Goal: Check status

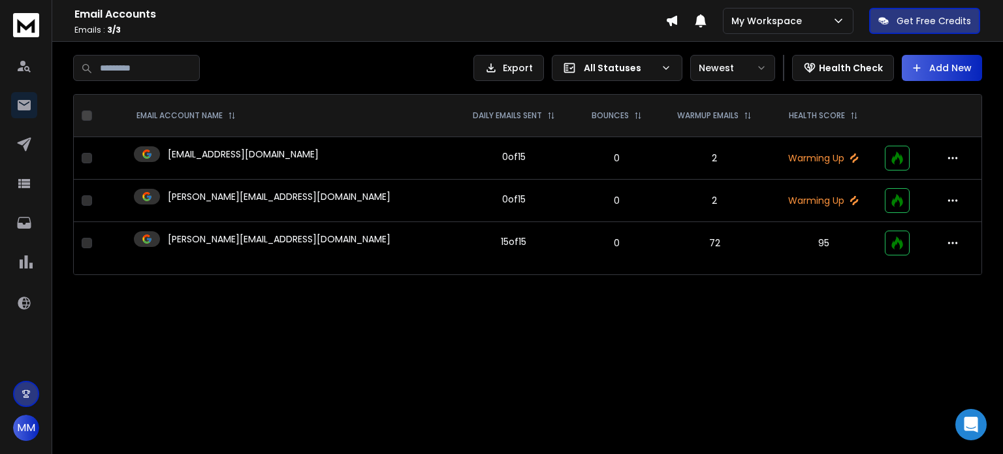
click at [235, 200] on p "[PERSON_NAME][EMAIL_ADDRESS][DOMAIN_NAME]" at bounding box center [279, 196] width 223 height 13
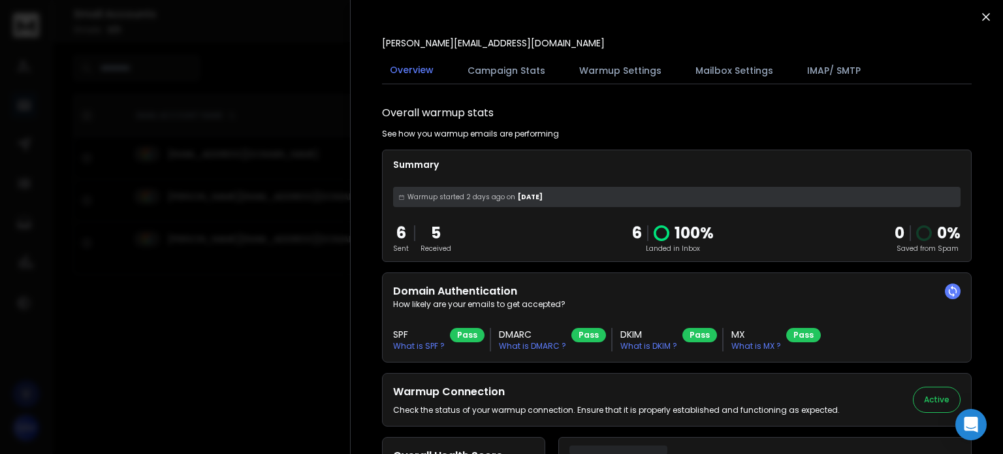
click at [982, 18] on icon "button" at bounding box center [985, 17] width 7 height 7
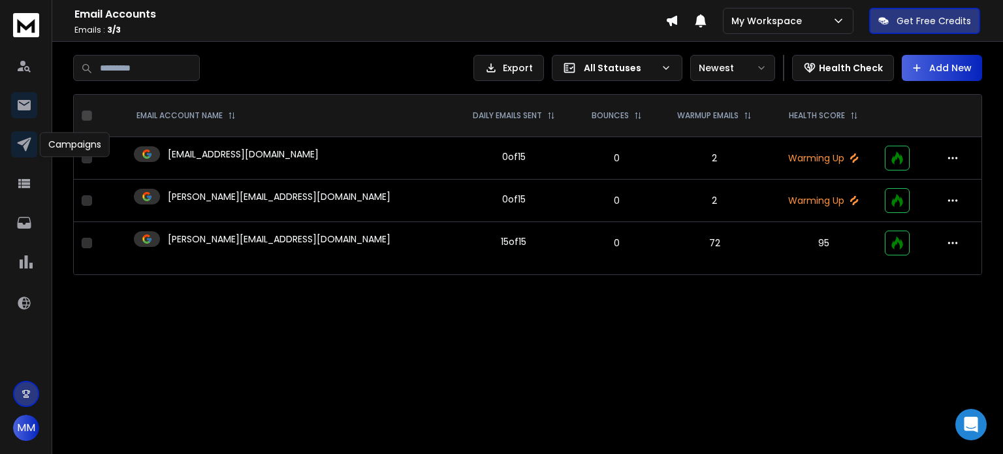
click at [26, 149] on icon at bounding box center [24, 144] width 16 height 16
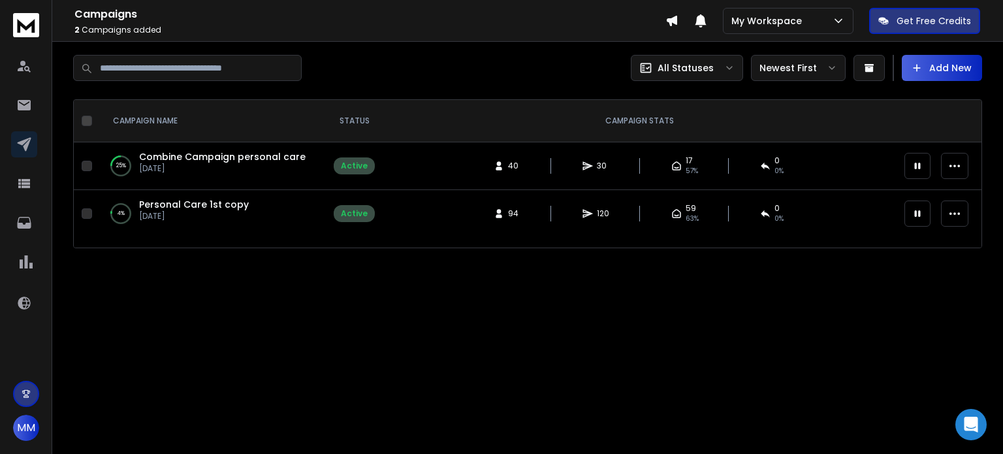
click at [188, 151] on span "Combine Campaign personal care" at bounding box center [222, 156] width 166 height 13
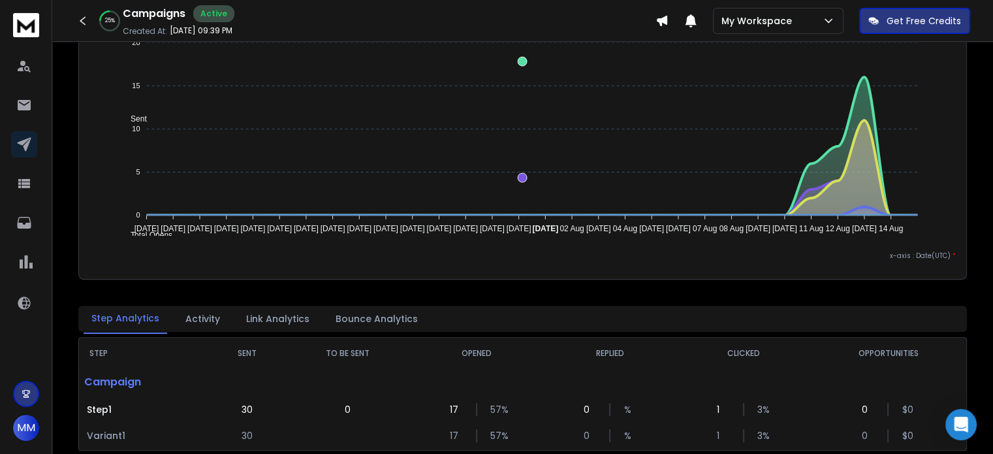
scroll to position [360, 0]
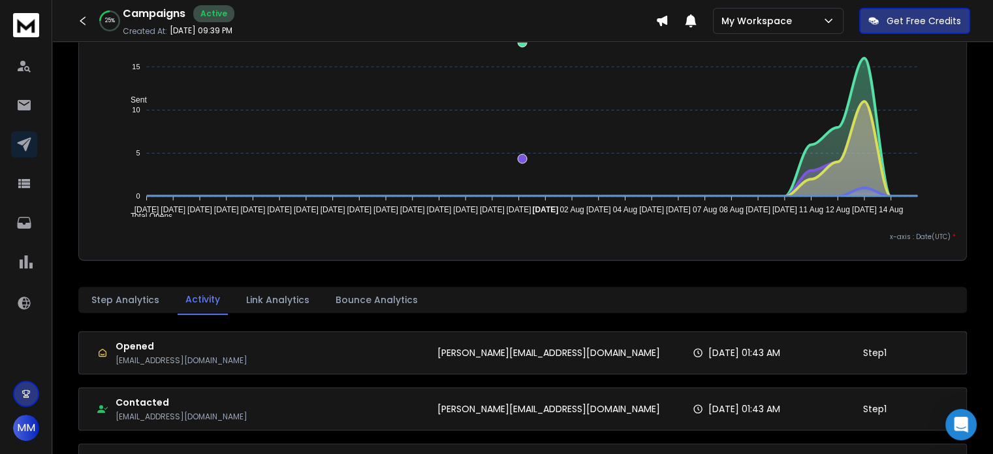
click at [203, 301] on button "Activity" at bounding box center [203, 300] width 50 height 30
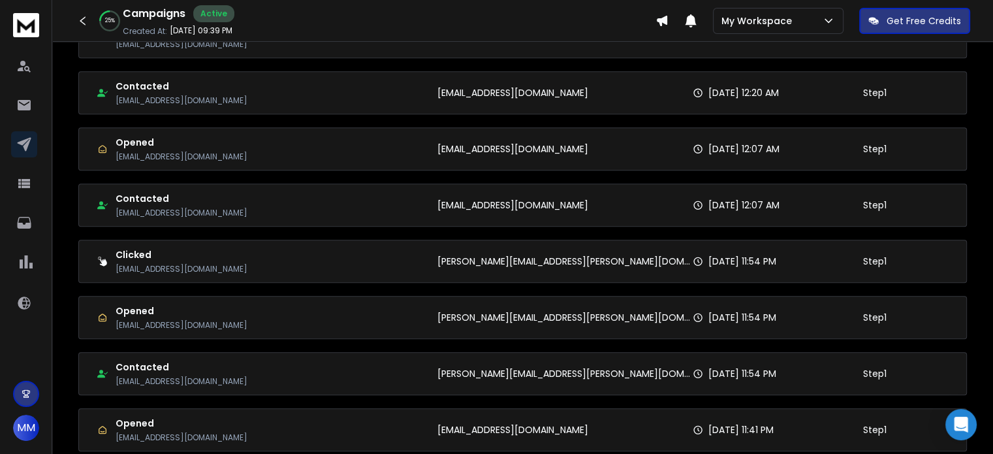
scroll to position [1285, 0]
